Goal: Information Seeking & Learning: Learn about a topic

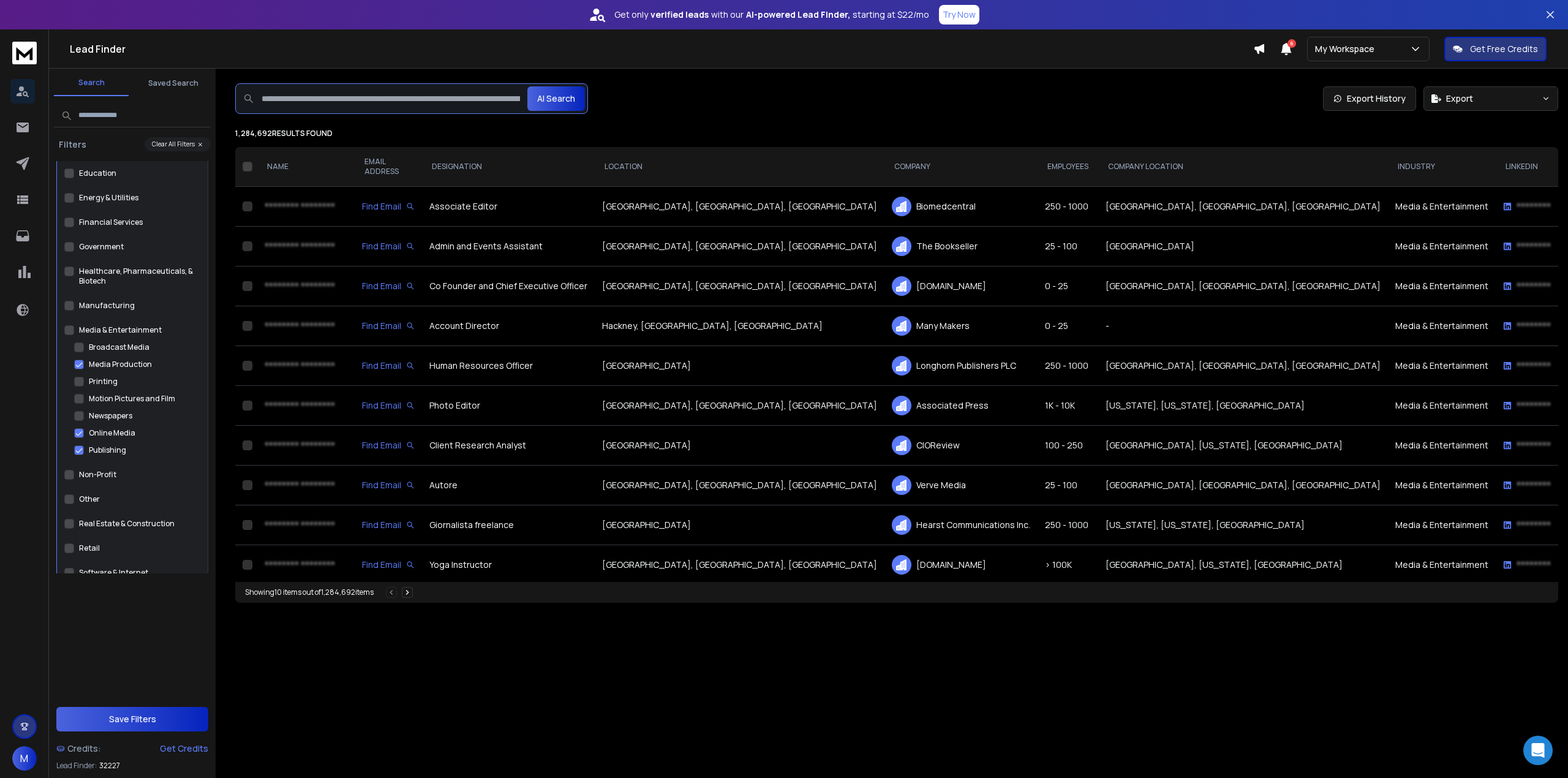
scroll to position [245, 0]
click at [136, 728] on button "Save Filters" at bounding box center [132, 719] width 152 height 24
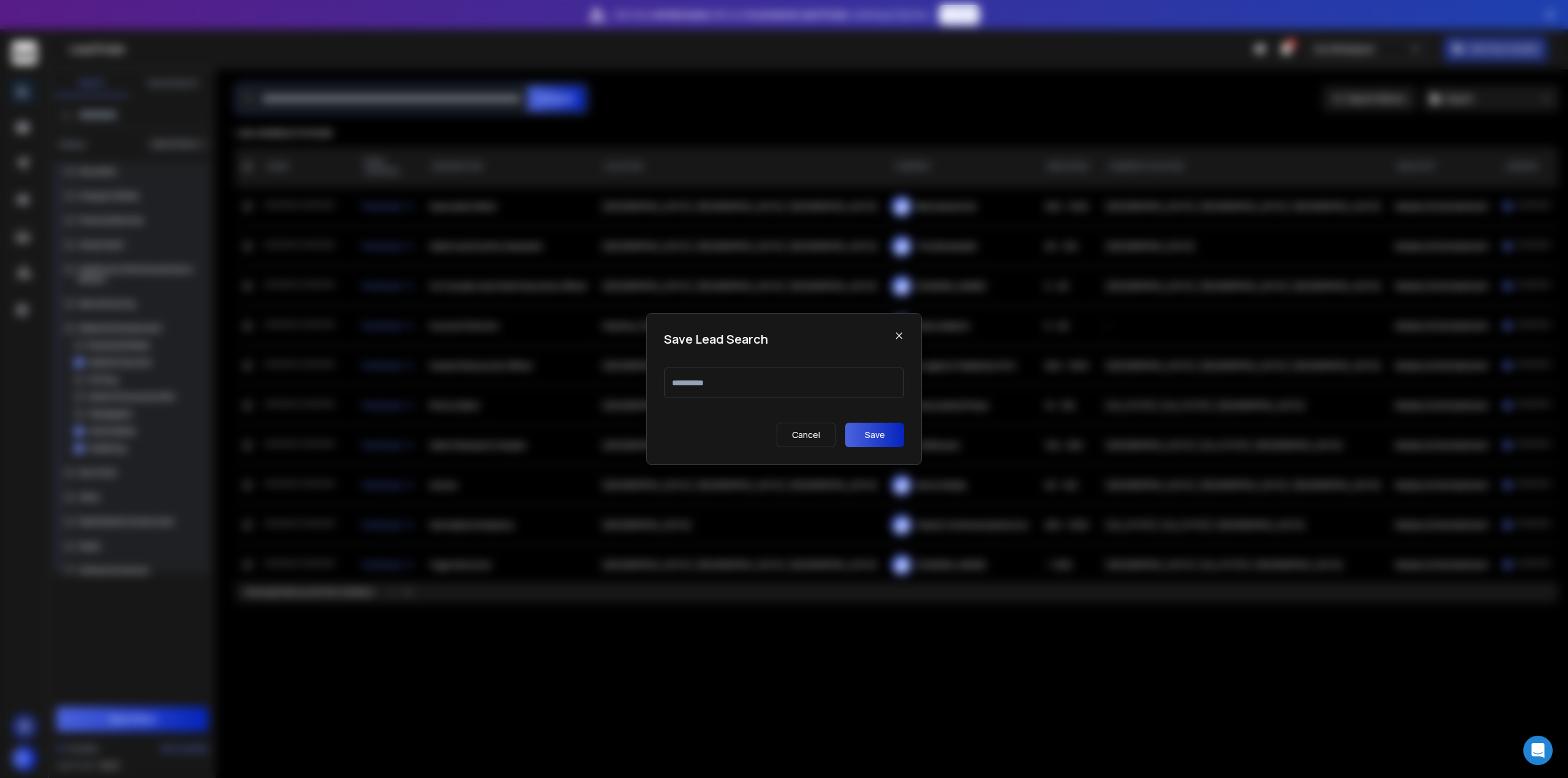
click at [895, 336] on icon at bounding box center [899, 335] width 10 height 10
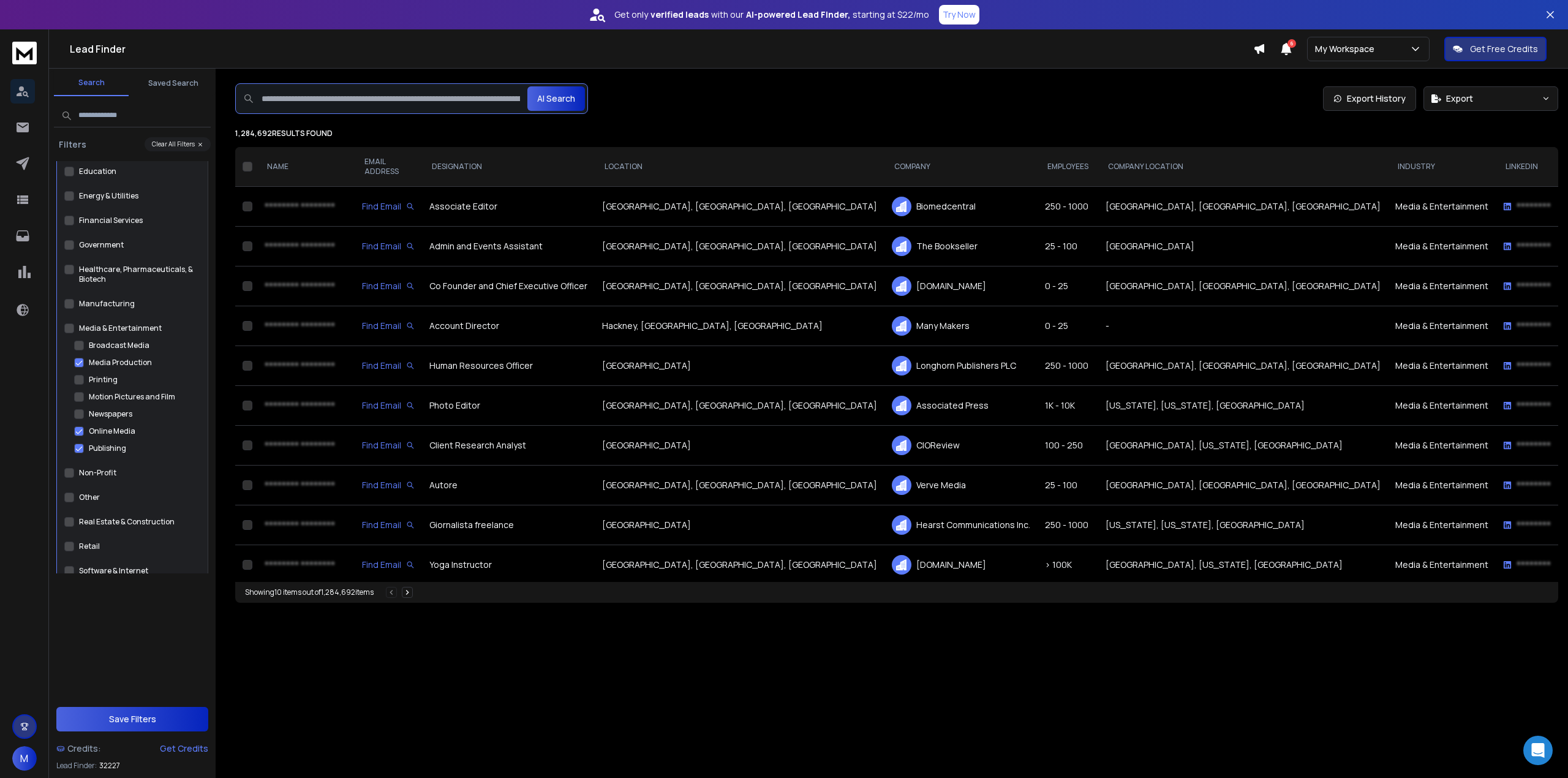
click at [873, 161] on th "LOCATION" at bounding box center [740, 167] width 289 height 40
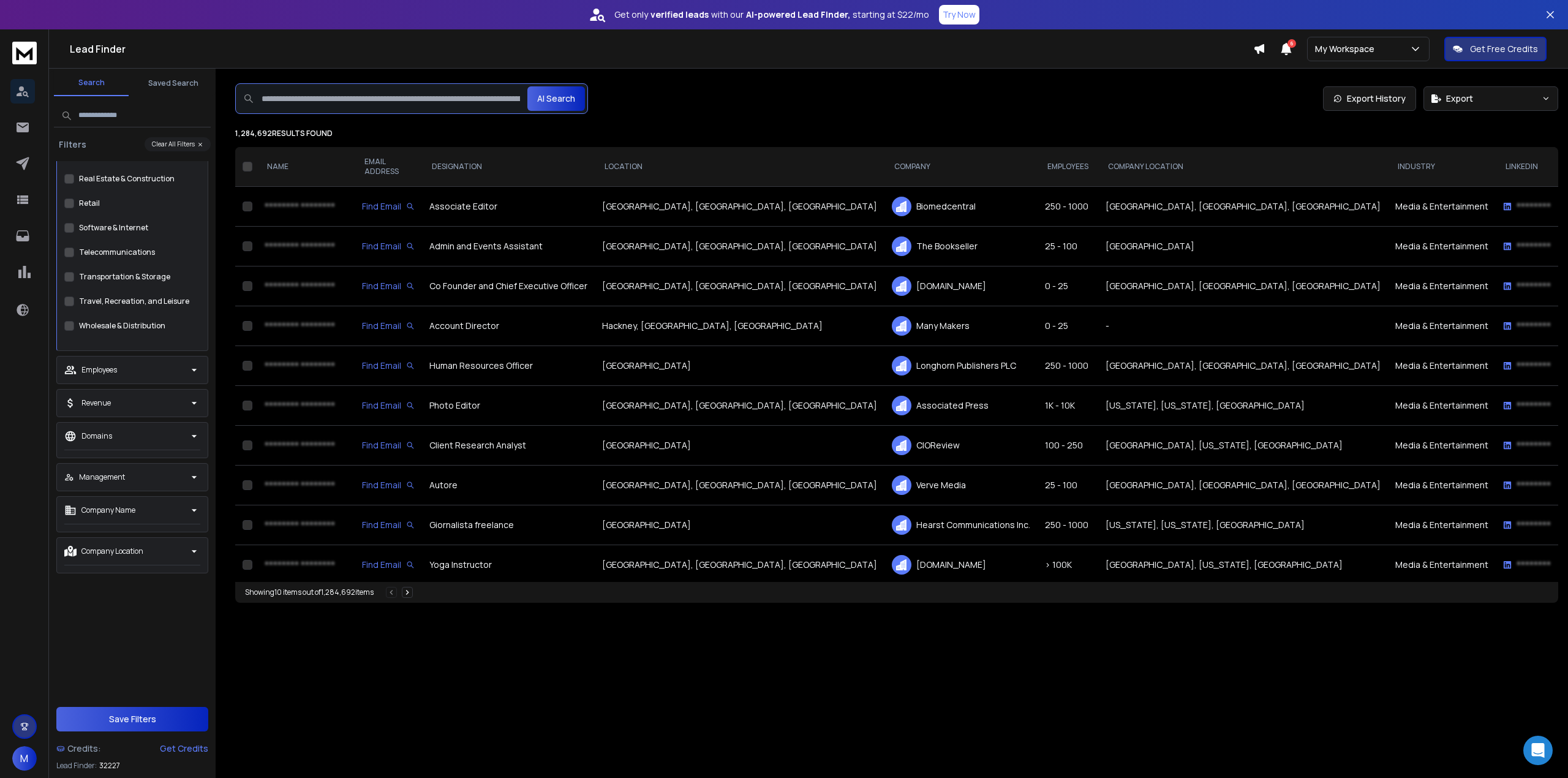
click at [128, 552] on p "Company Location" at bounding box center [112, 551] width 62 height 10
click at [122, 502] on input at bounding box center [132, 501] width 136 height 24
click at [92, 549] on label "Country" at bounding box center [93, 545] width 30 height 10
click at [74, 549] on button "Country" at bounding box center [69, 545] width 10 height 10
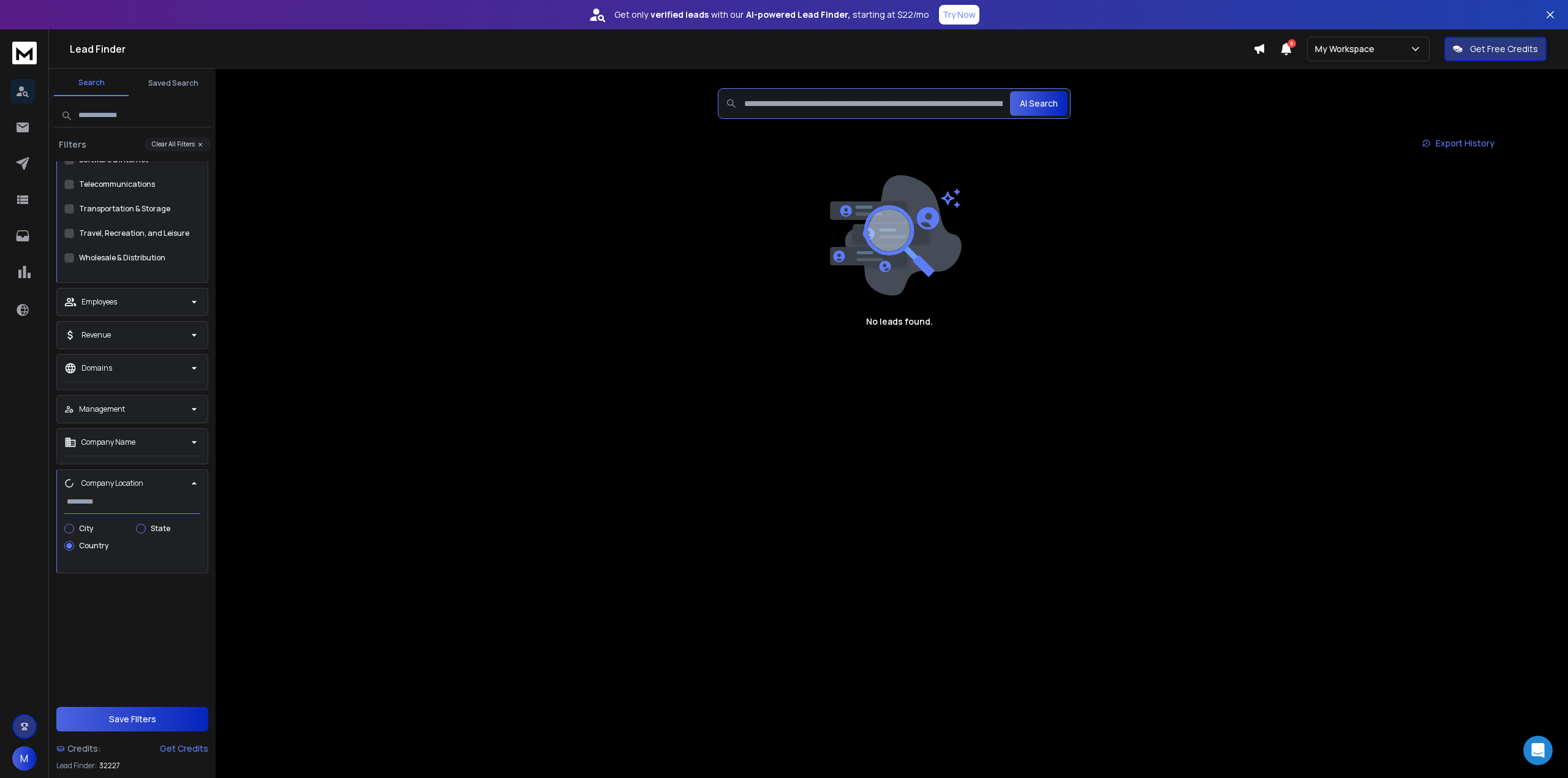
click at [109, 503] on input at bounding box center [132, 501] width 136 height 24
type input "*"
click at [770, 108] on textarea at bounding box center [873, 103] width 259 height 24
type textarea "*********"
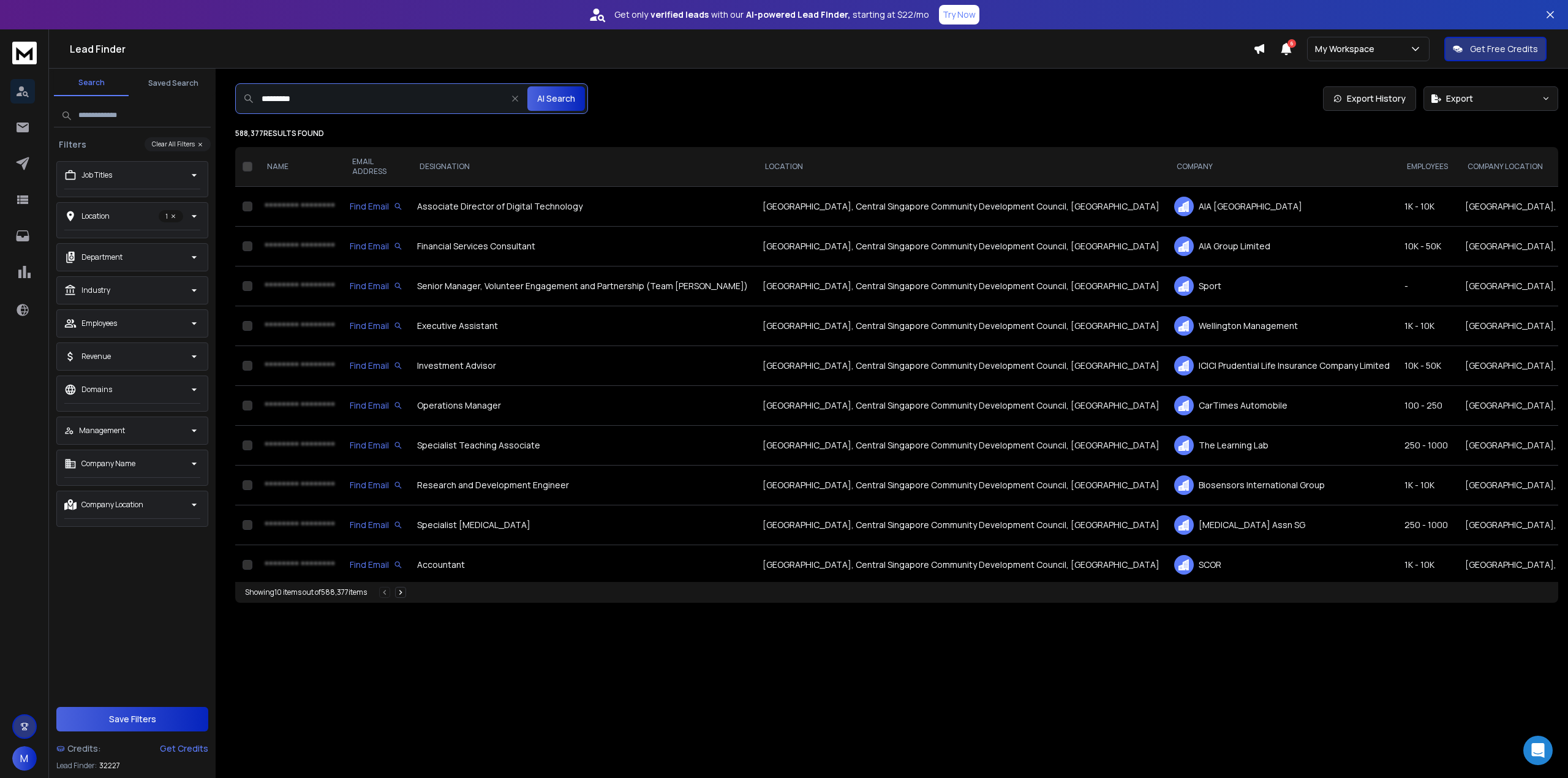
click at [191, 220] on icon at bounding box center [194, 217] width 13 height 13
click at [173, 324] on div "Employees" at bounding box center [132, 323] width 136 height 13
click at [173, 322] on div "Employees" at bounding box center [132, 323] width 136 height 13
click at [175, 306] on div "Job Titles Location 1 Department Industry Employees Revenue Domains Management …" at bounding box center [132, 367] width 156 height 412
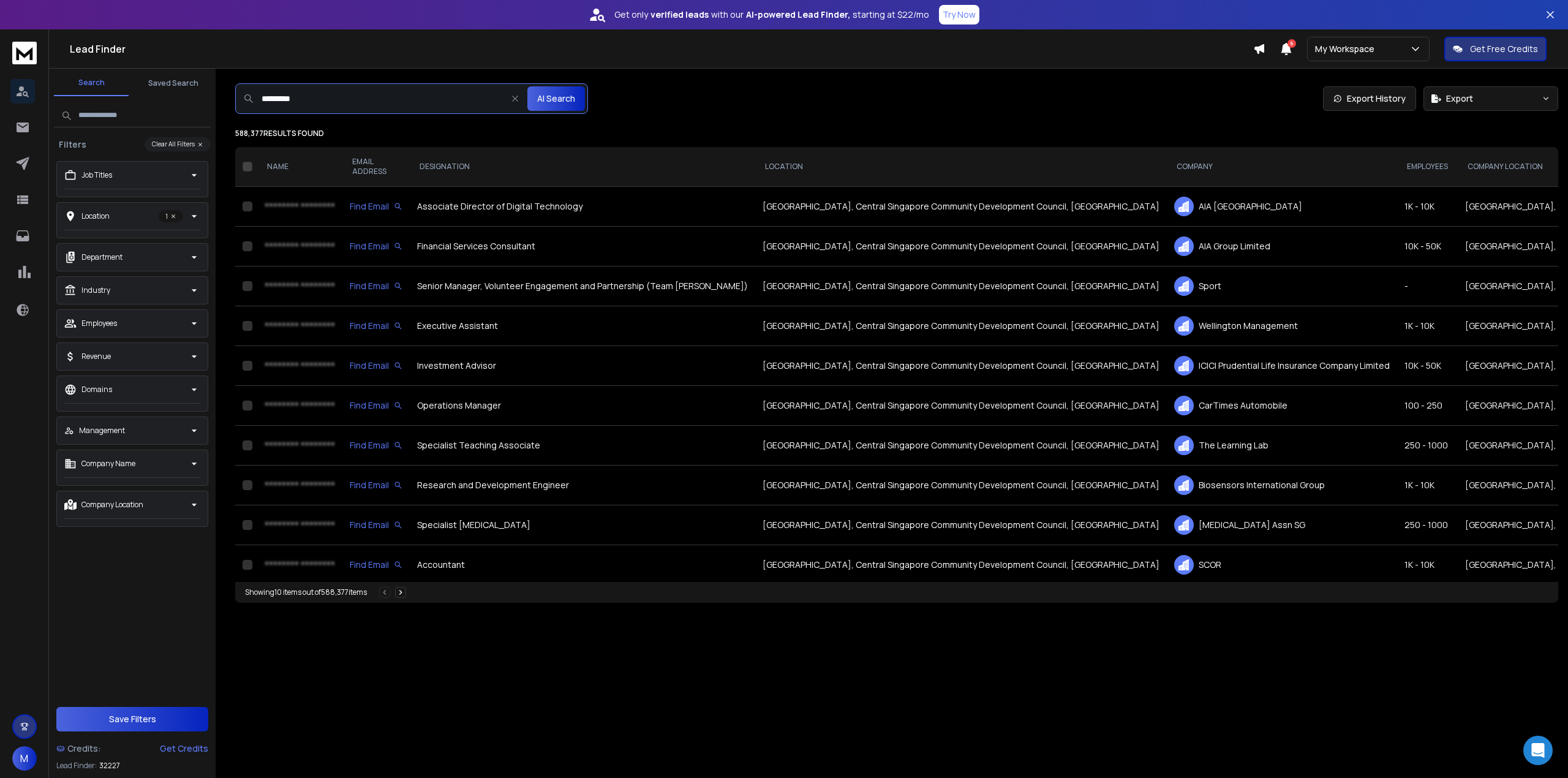
click at [180, 296] on div "Industry" at bounding box center [132, 290] width 136 height 13
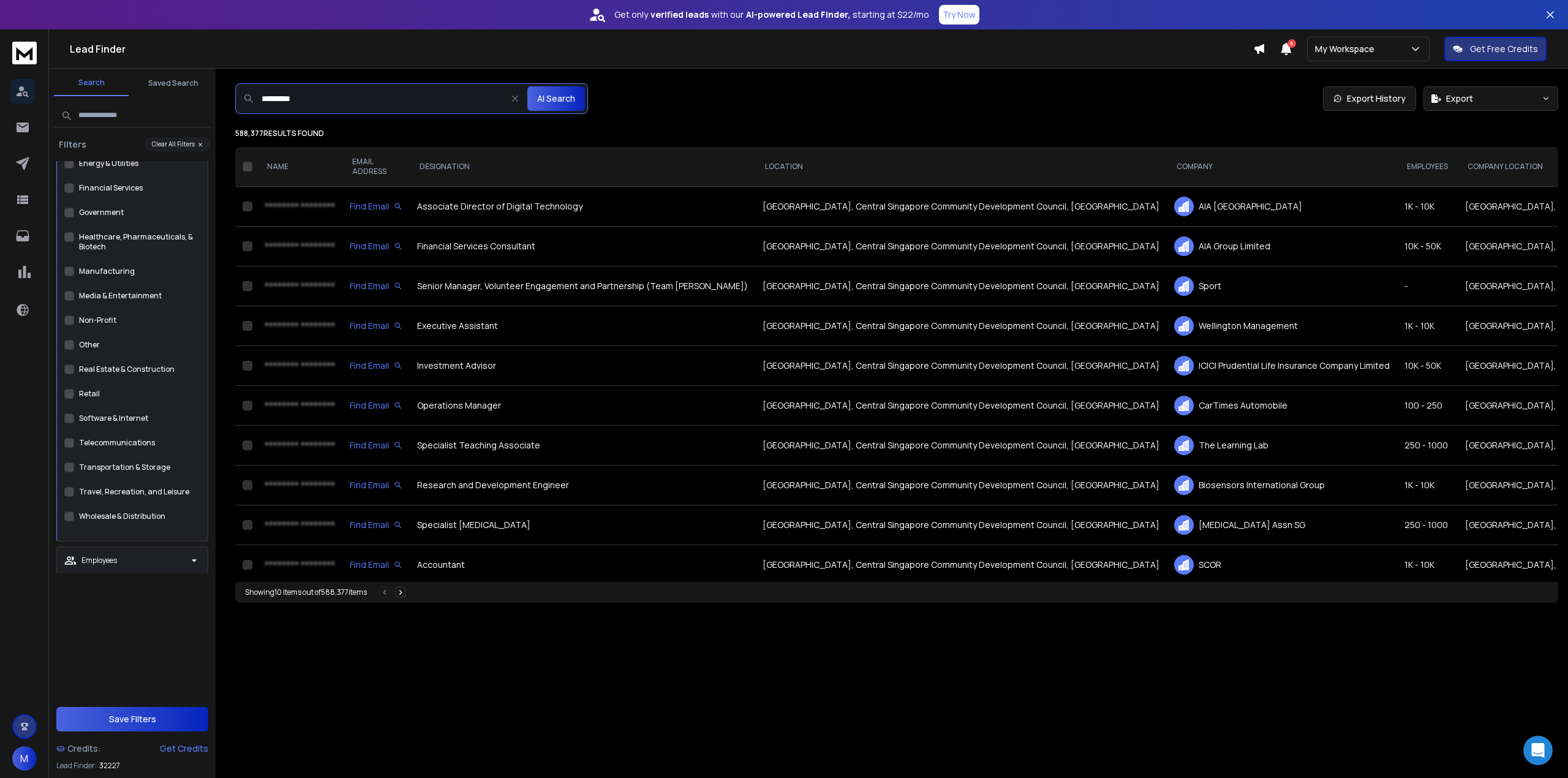
scroll to position [245, 0]
click at [142, 332] on label "Media & Entertainment" at bounding box center [120, 328] width 83 height 10
click at [74, 332] on Entertainment "Media & Entertainment" at bounding box center [69, 328] width 10 height 10
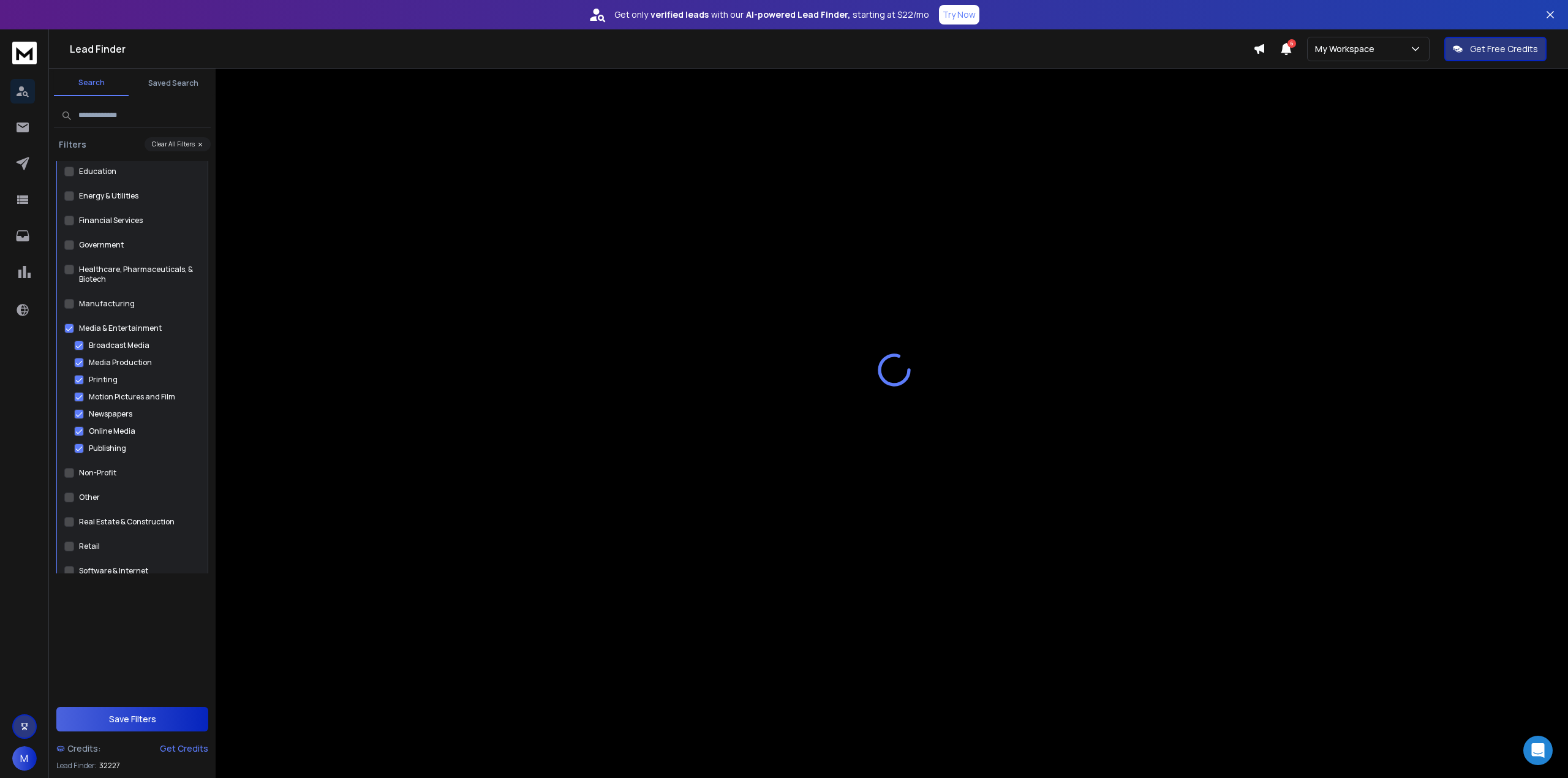
click at [121, 348] on label "Broadcast Media" at bounding box center [119, 345] width 60 height 10
click at [84, 348] on Media "Broadcast Media" at bounding box center [78, 345] width 10 height 10
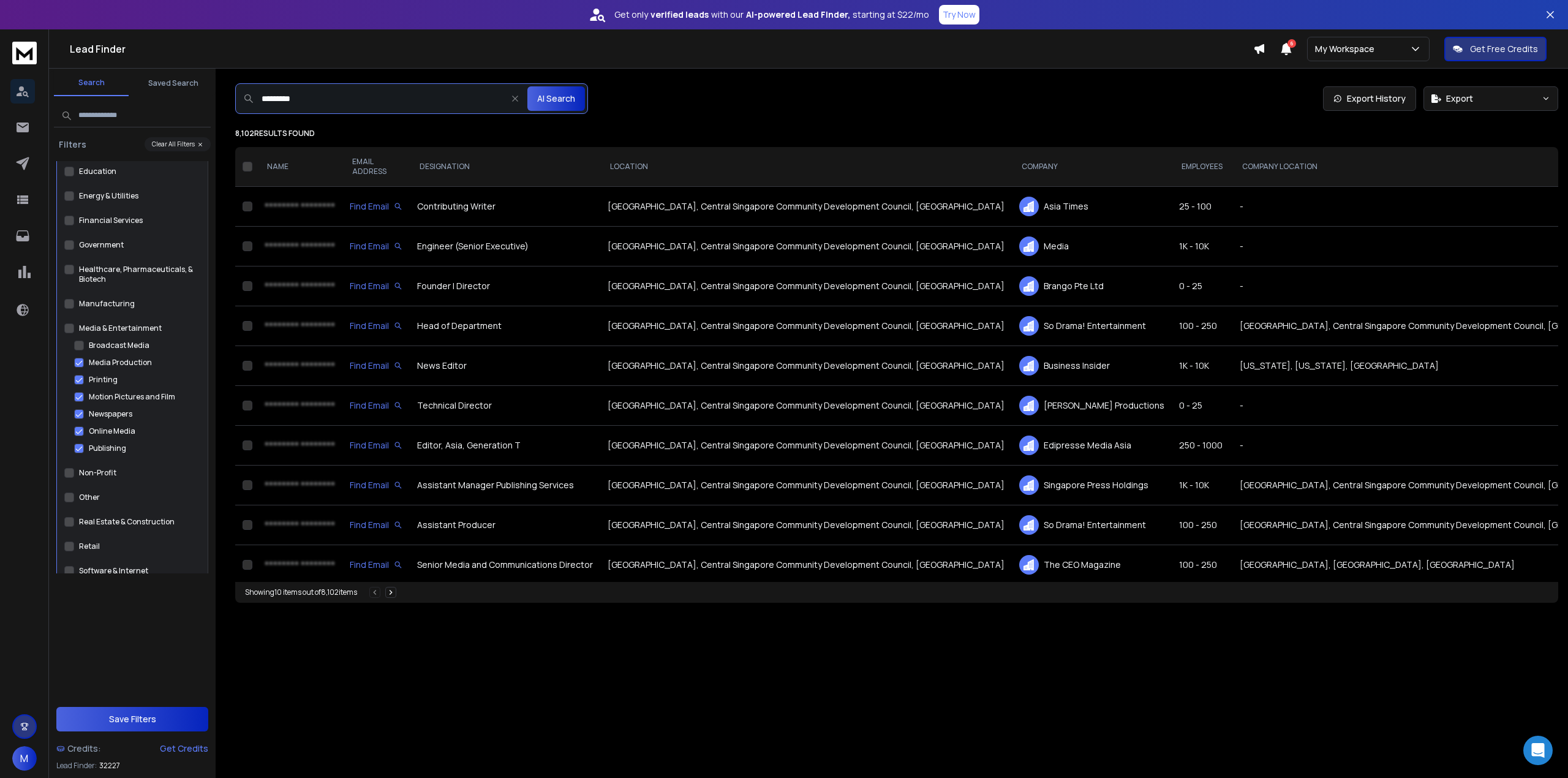
click at [113, 378] on label "Printing" at bounding box center [103, 379] width 29 height 10
click at [84, 378] on button "Printing" at bounding box center [78, 379] width 10 height 10
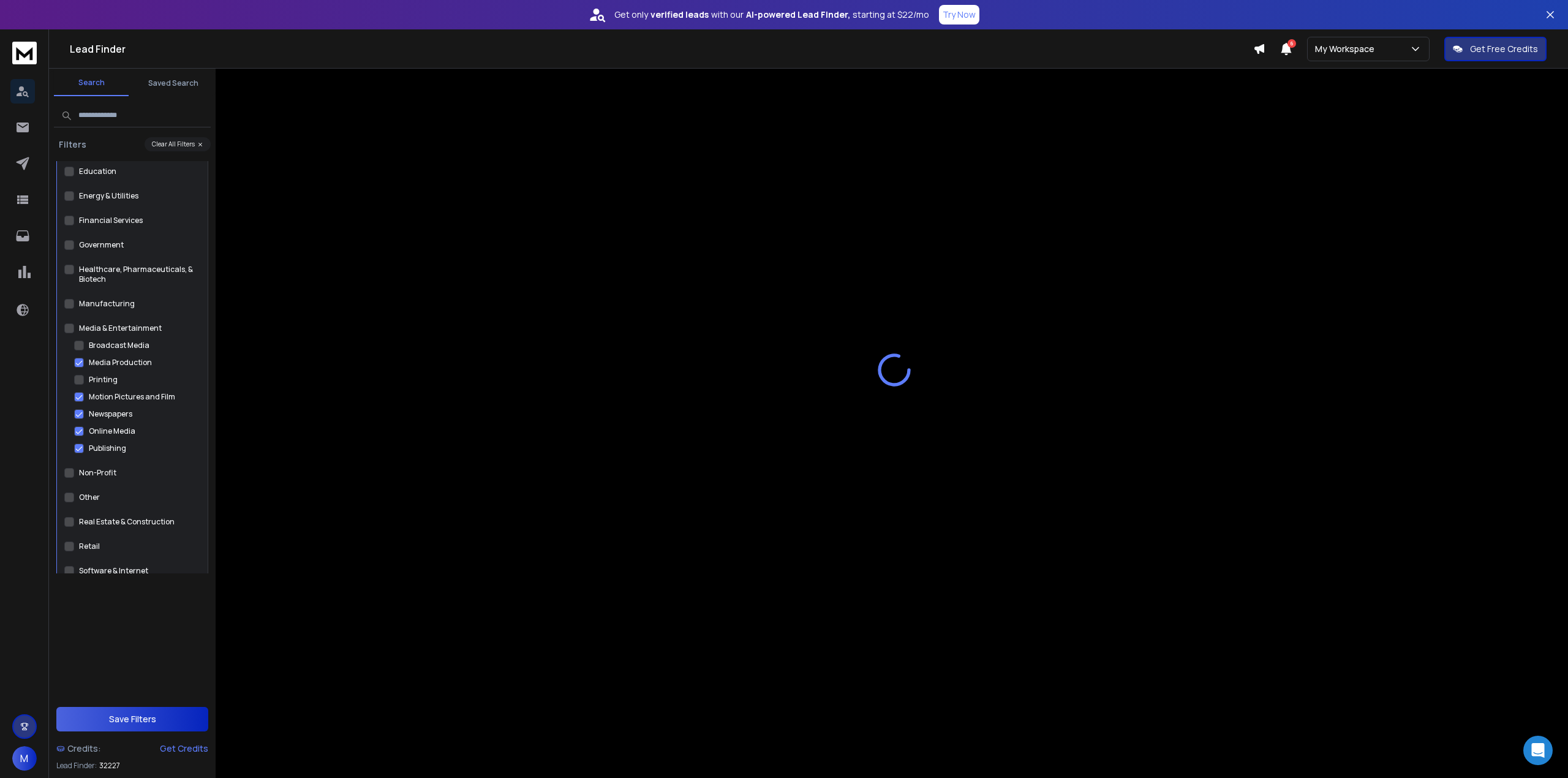
click at [111, 404] on div "Broadcast Media Media Production Printing Motion Pictures and Film Newspapers O…" at bounding box center [137, 396] width 126 height 112
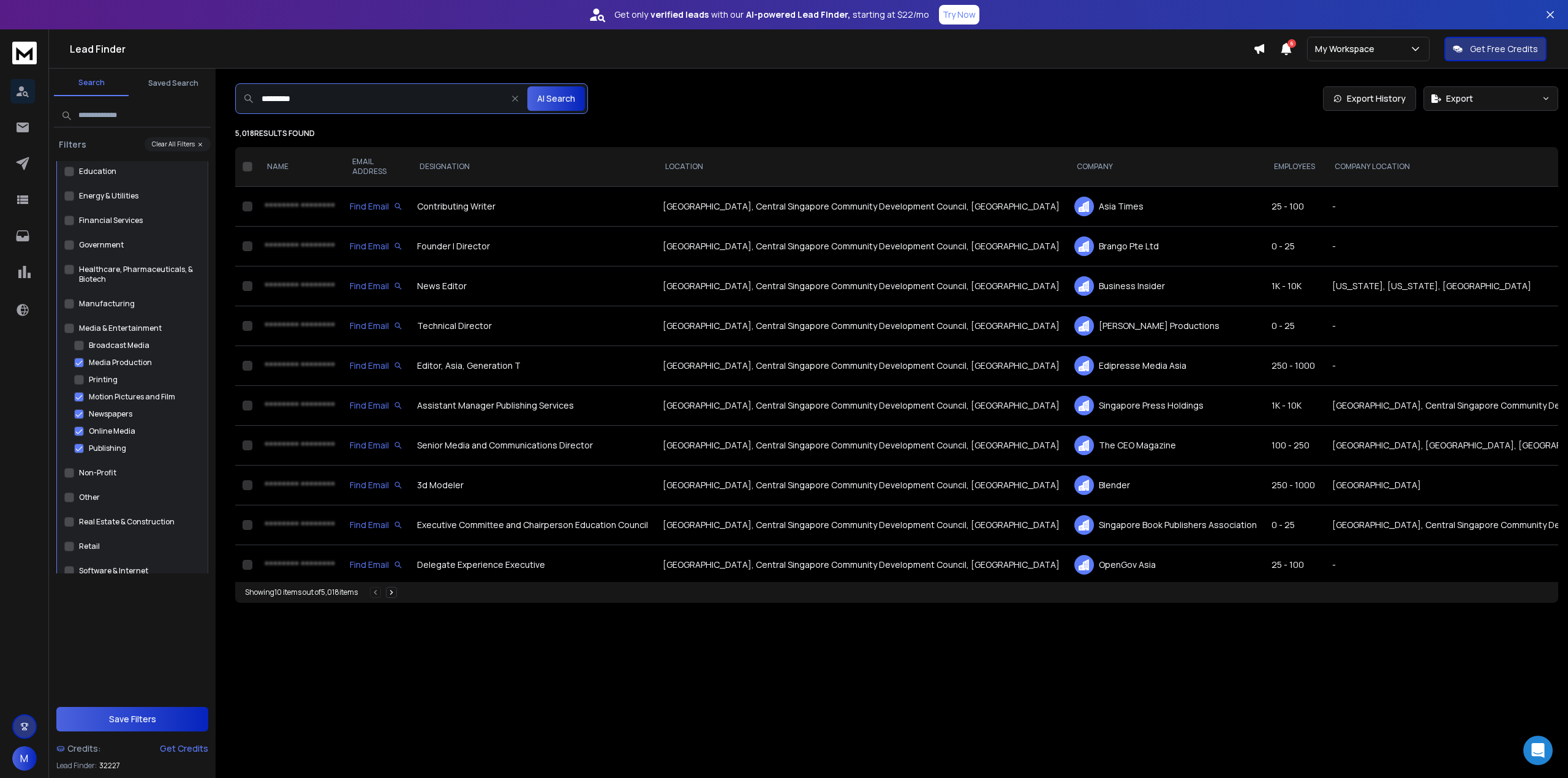
click at [113, 395] on label "Motion Pictures and Film" at bounding box center [132, 396] width 86 height 10
click at [84, 395] on Film "Motion Pictures and Film" at bounding box center [78, 396] width 10 height 10
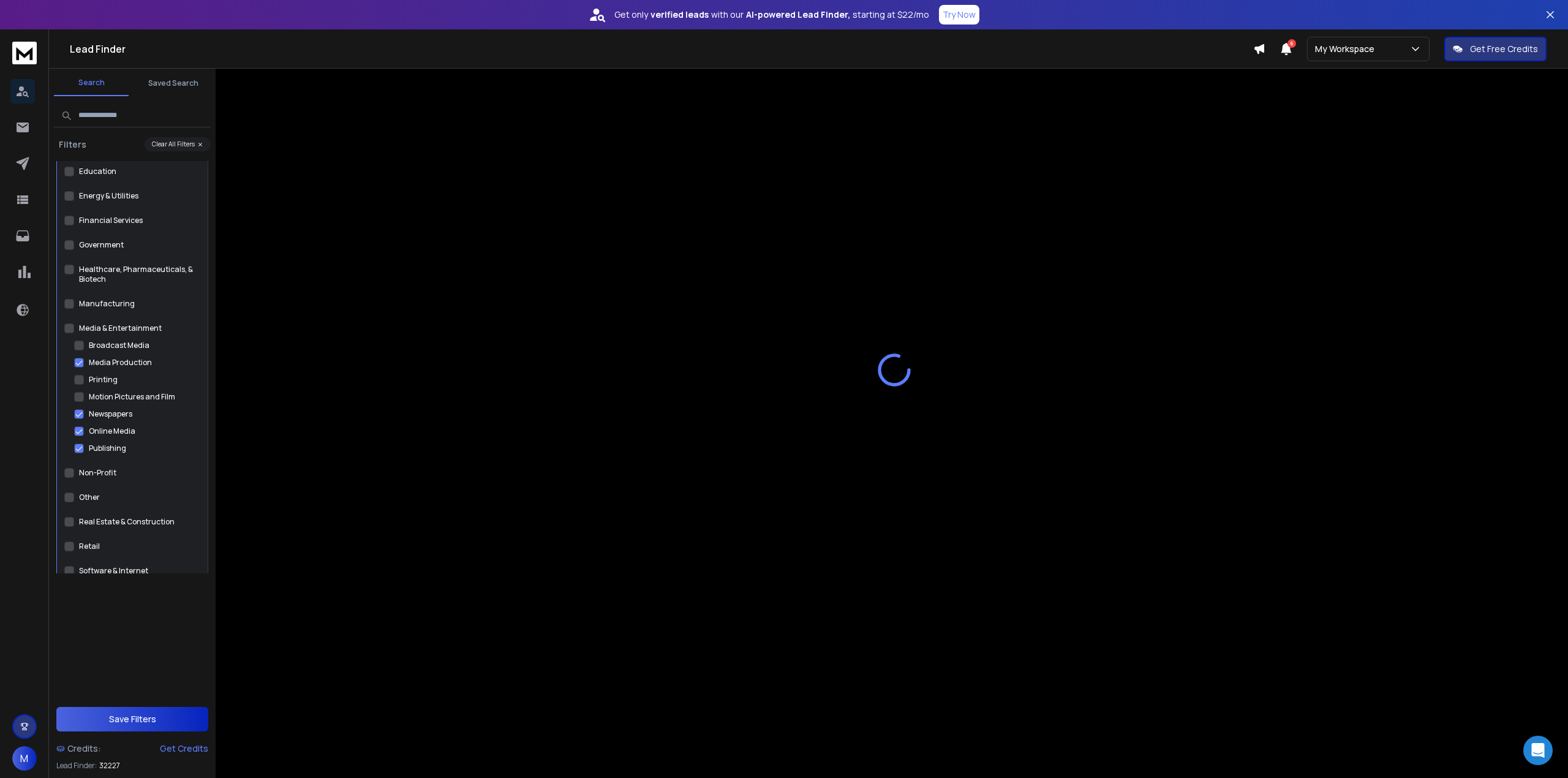
click at [111, 407] on div "Broadcast Media Media Production Printing Motion Pictures and Film Newspapers O…" at bounding box center [137, 396] width 126 height 112
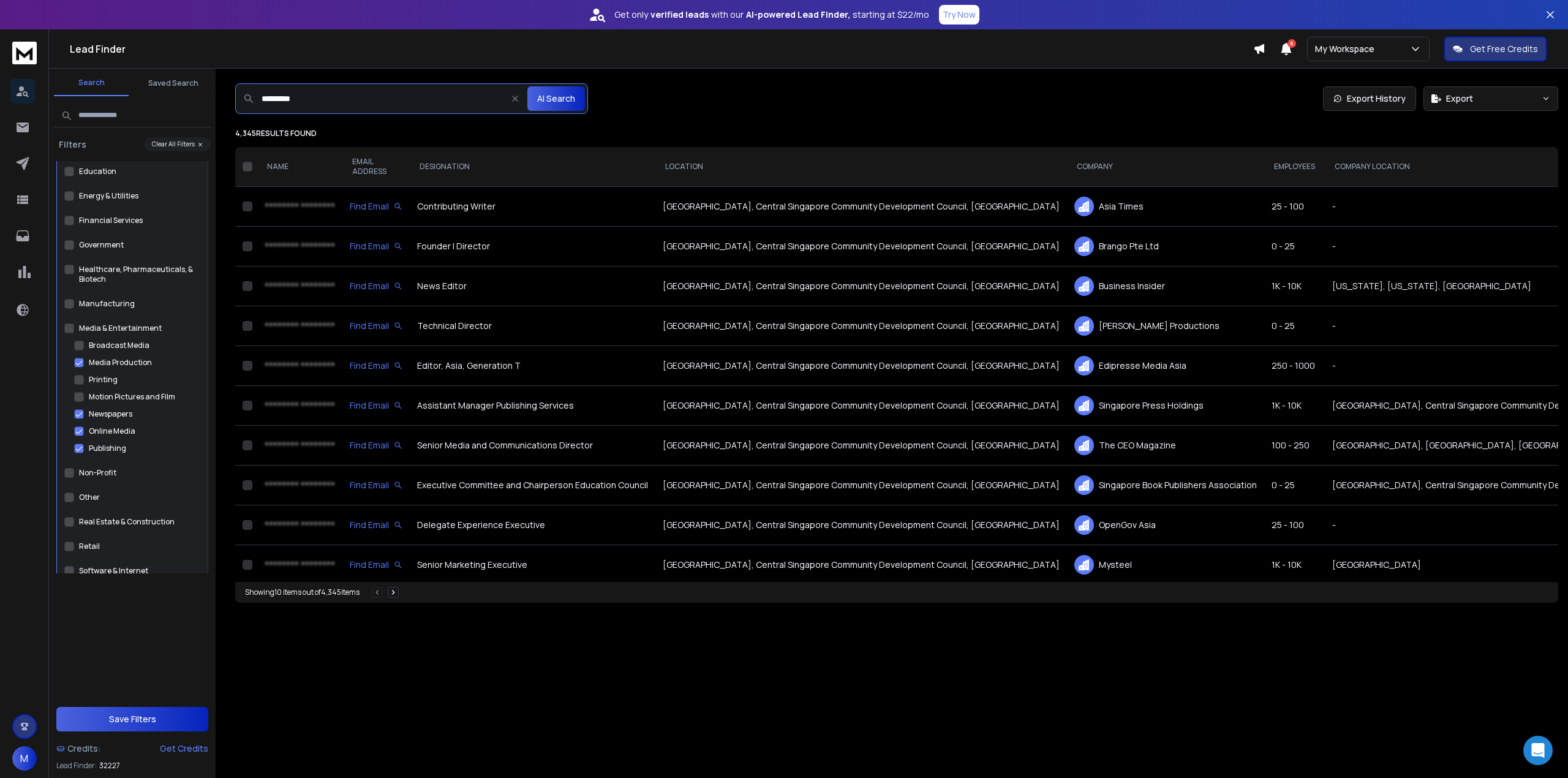
click at [108, 414] on label "Newspapers" at bounding box center [111, 413] width 43 height 10
click at [84, 414] on button "Newspapers" at bounding box center [78, 413] width 10 height 10
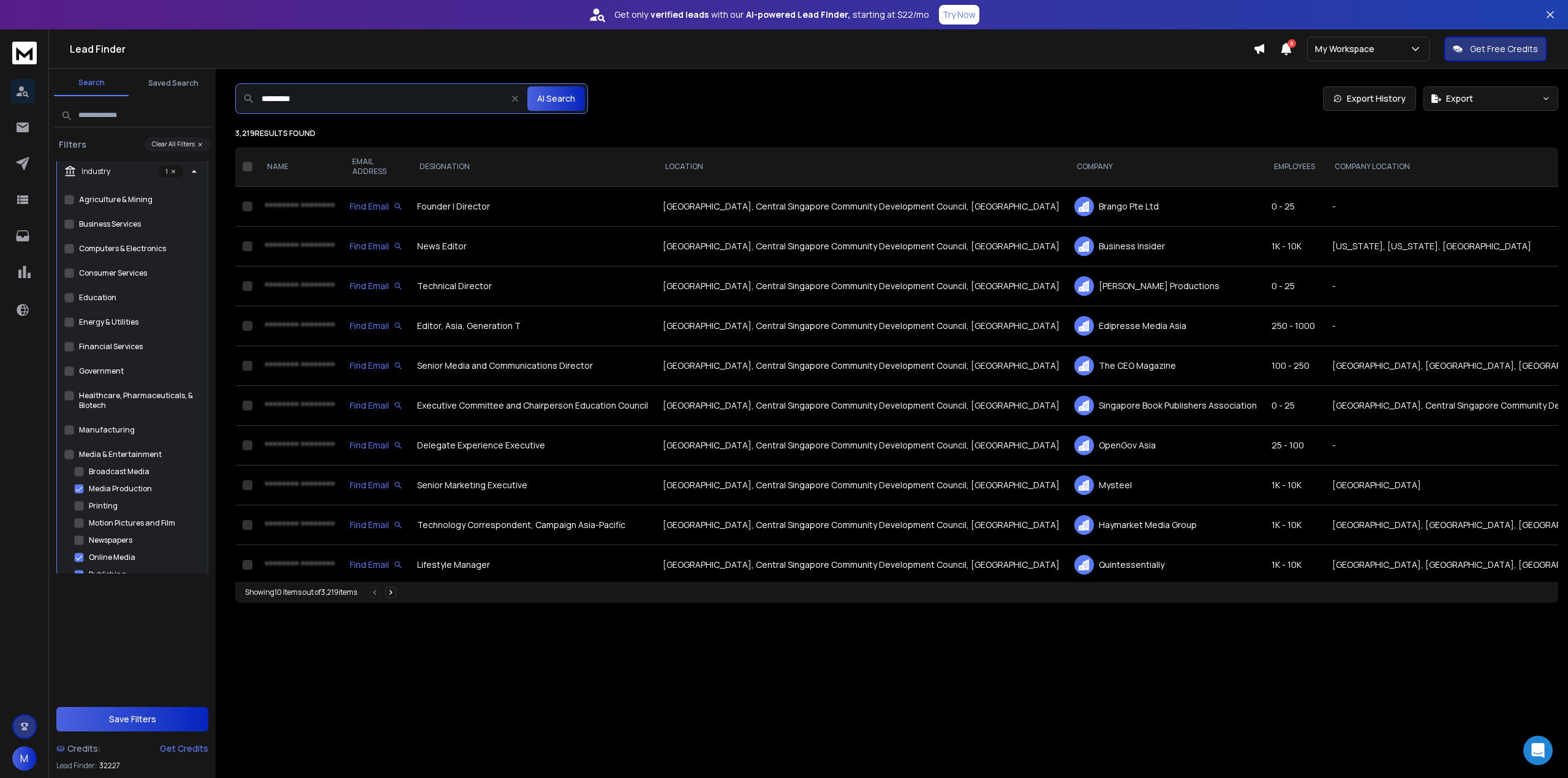
scroll to position [163, 0]
click at [143, 443] on label "Media Production" at bounding box center [120, 444] width 63 height 10
click at [84, 443] on Production "Media Production" at bounding box center [78, 444] width 10 height 10
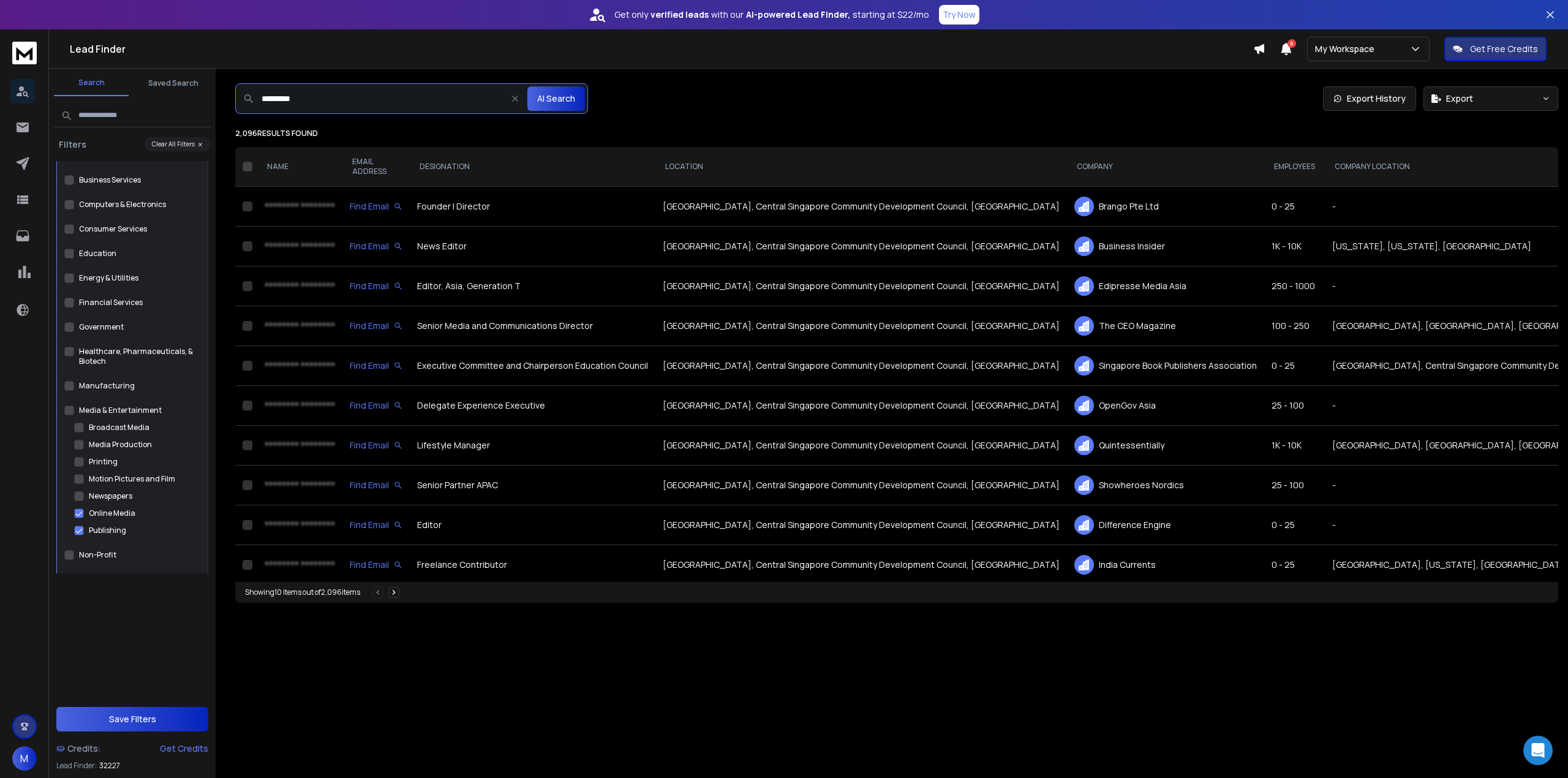
click at [111, 516] on label "Online Media" at bounding box center [112, 513] width 47 height 10
click at [84, 516] on Media "Online Media" at bounding box center [78, 513] width 10 height 10
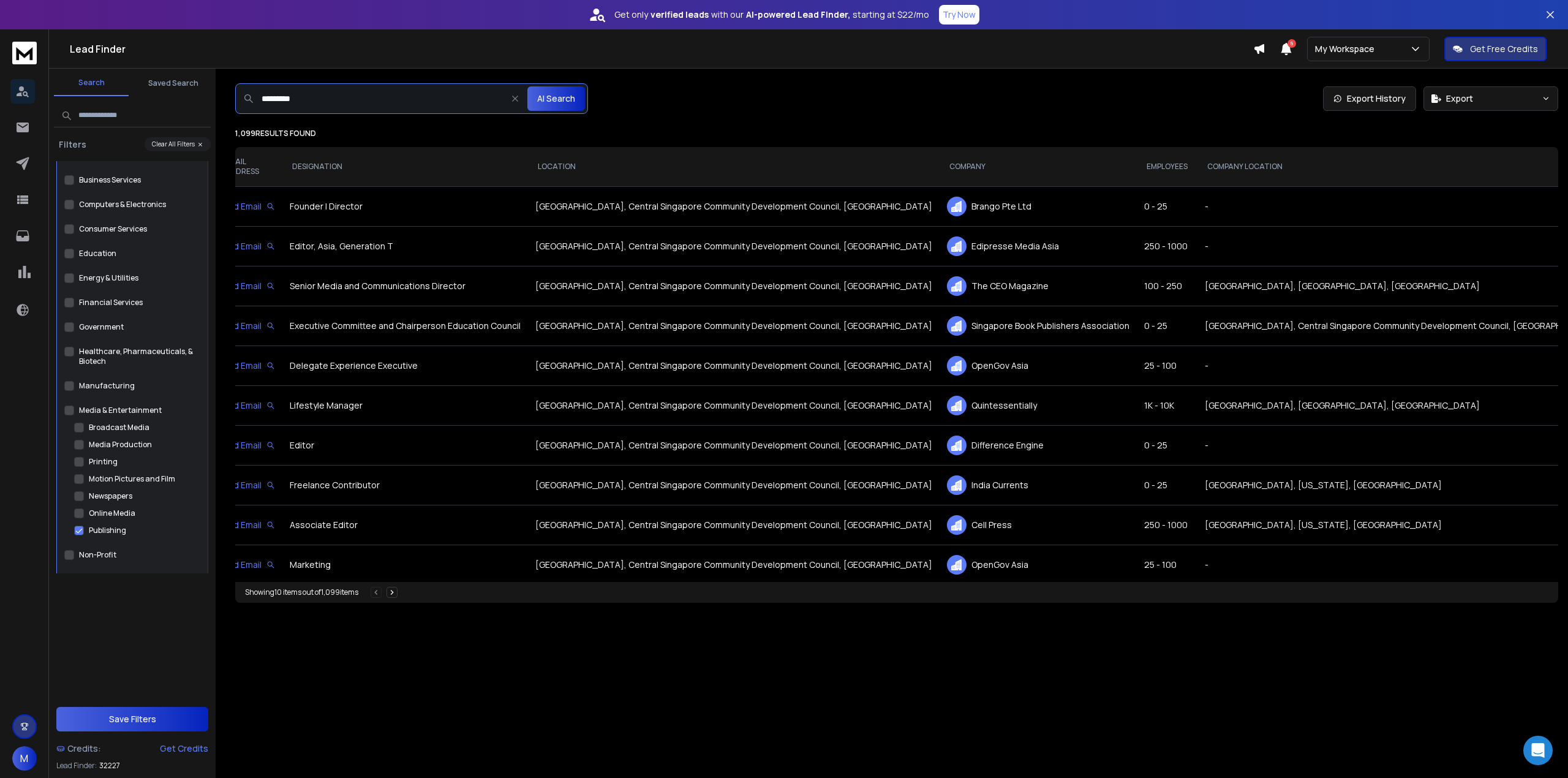
scroll to position [0, 0]
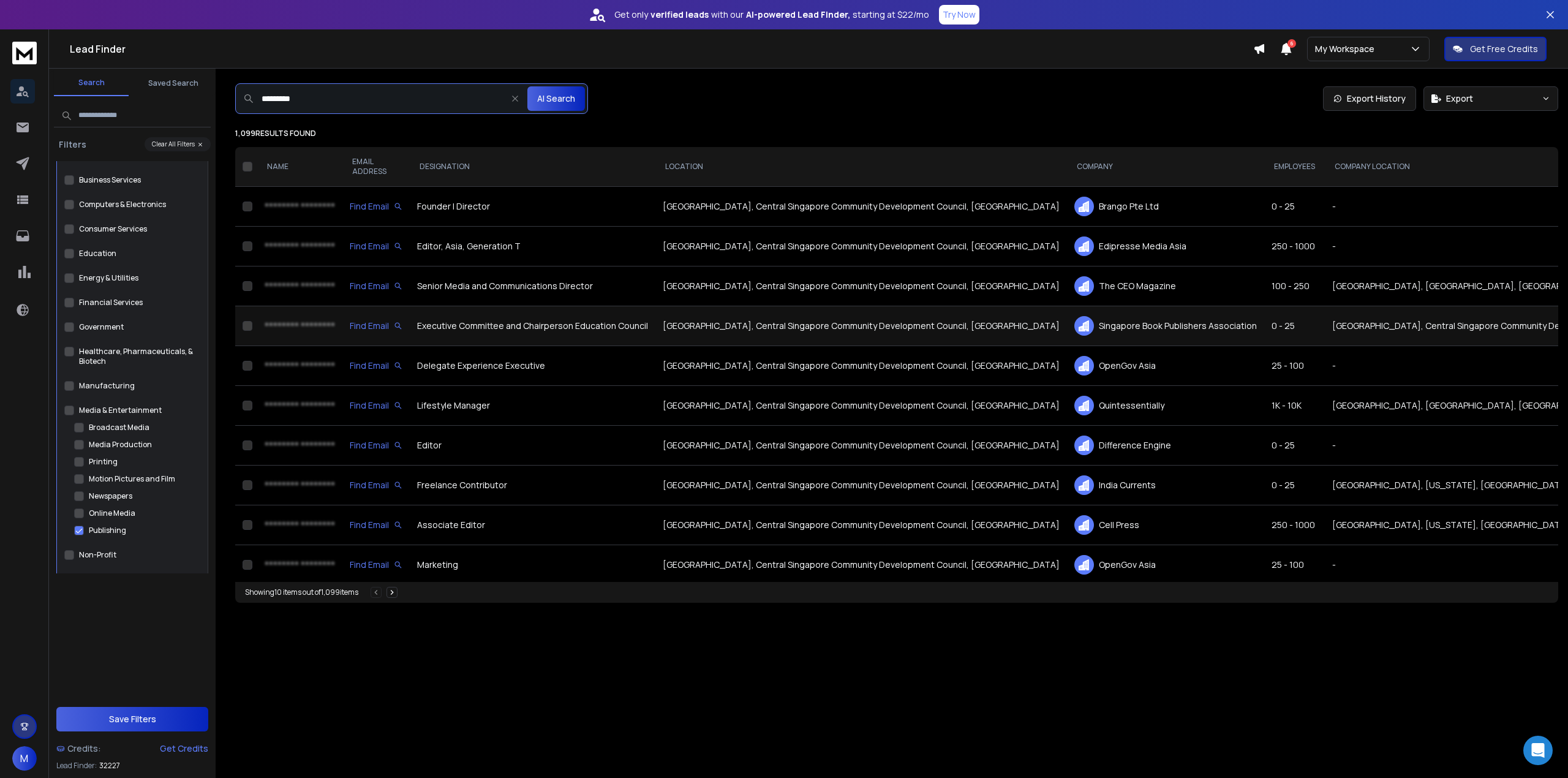
click at [505, 314] on td "Executive Committee and Chairperson Education Council" at bounding box center [532, 326] width 245 height 40
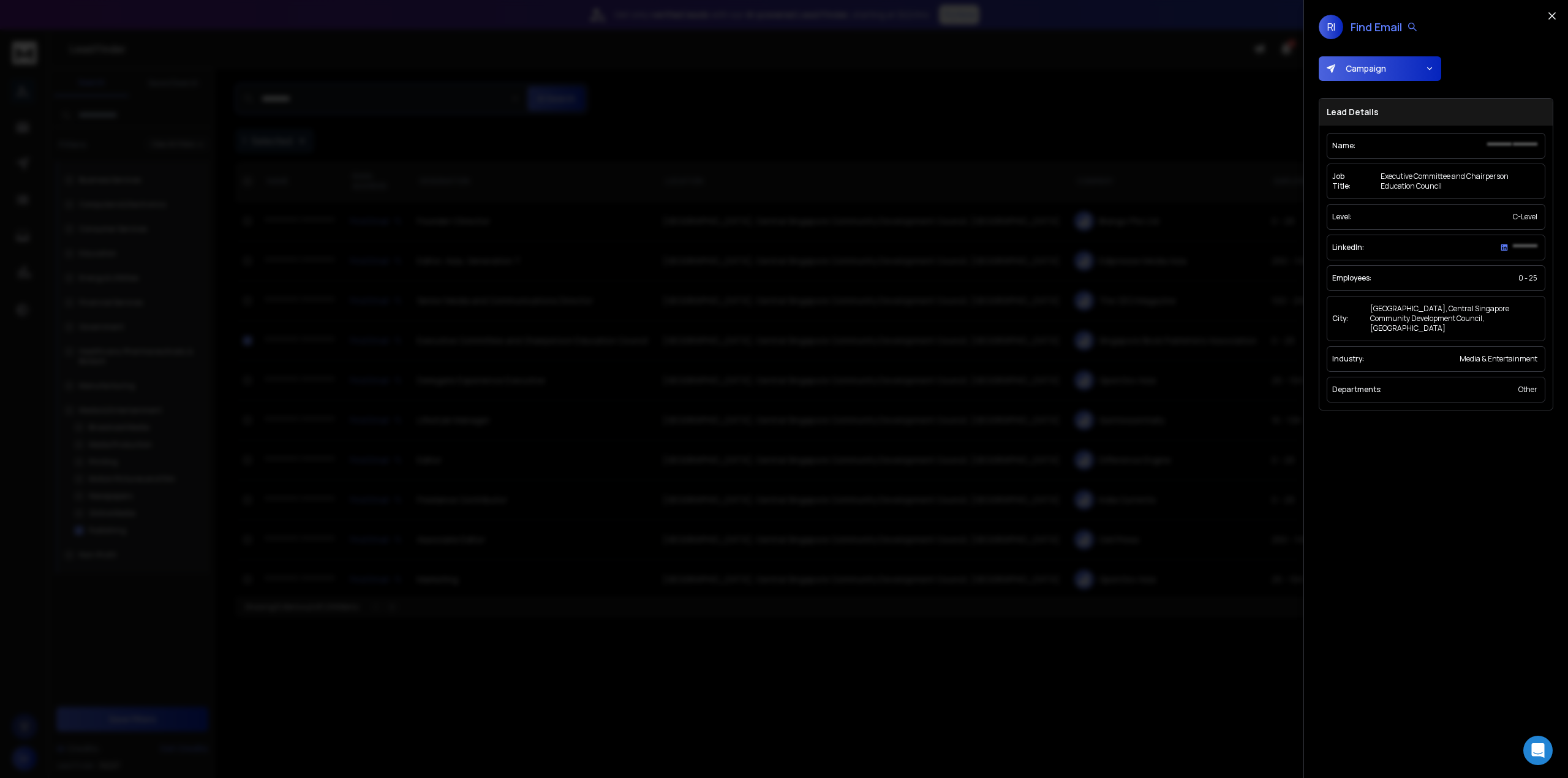
click at [1549, 15] on icon "button" at bounding box center [1552, 16] width 13 height 13
